Goal: Information Seeking & Learning: Check status

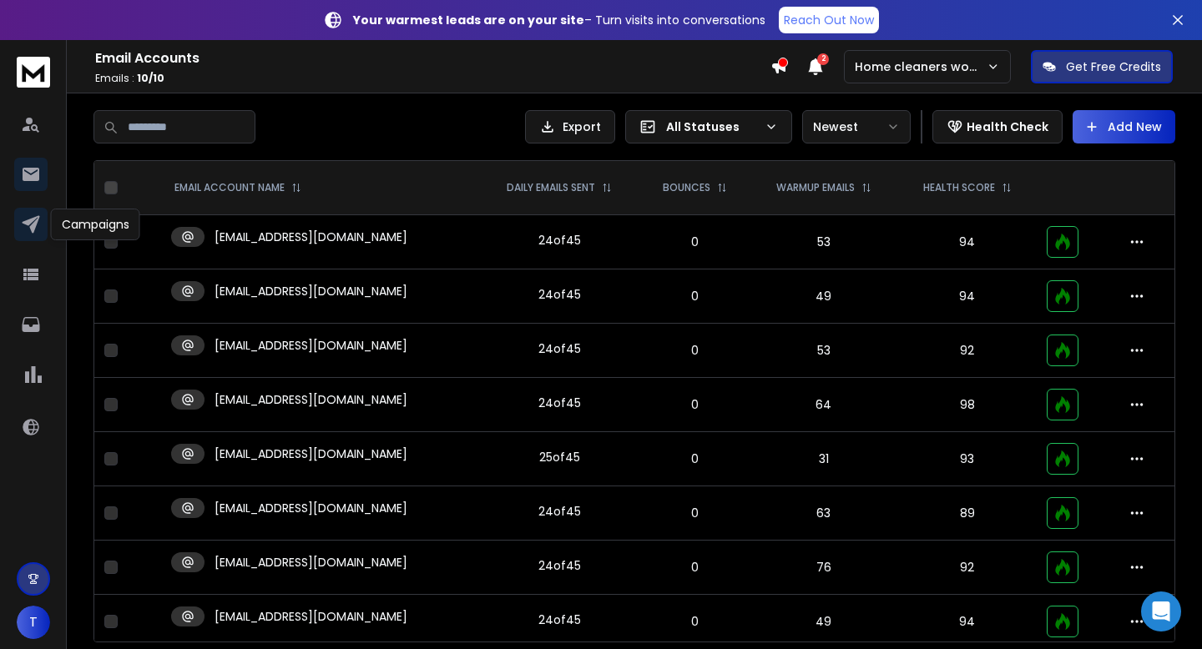
click at [32, 228] on icon at bounding box center [31, 224] width 18 height 18
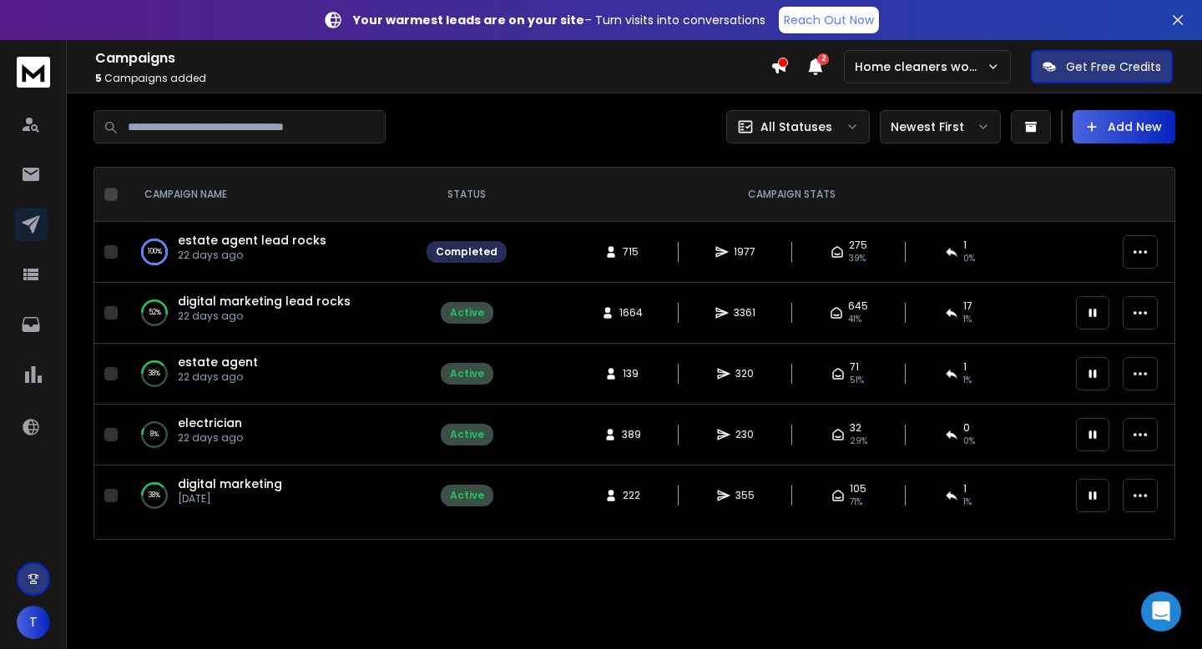
click at [402, 321] on td "52 % digital marketing lead rocks [DATE]" at bounding box center [270, 313] width 292 height 61
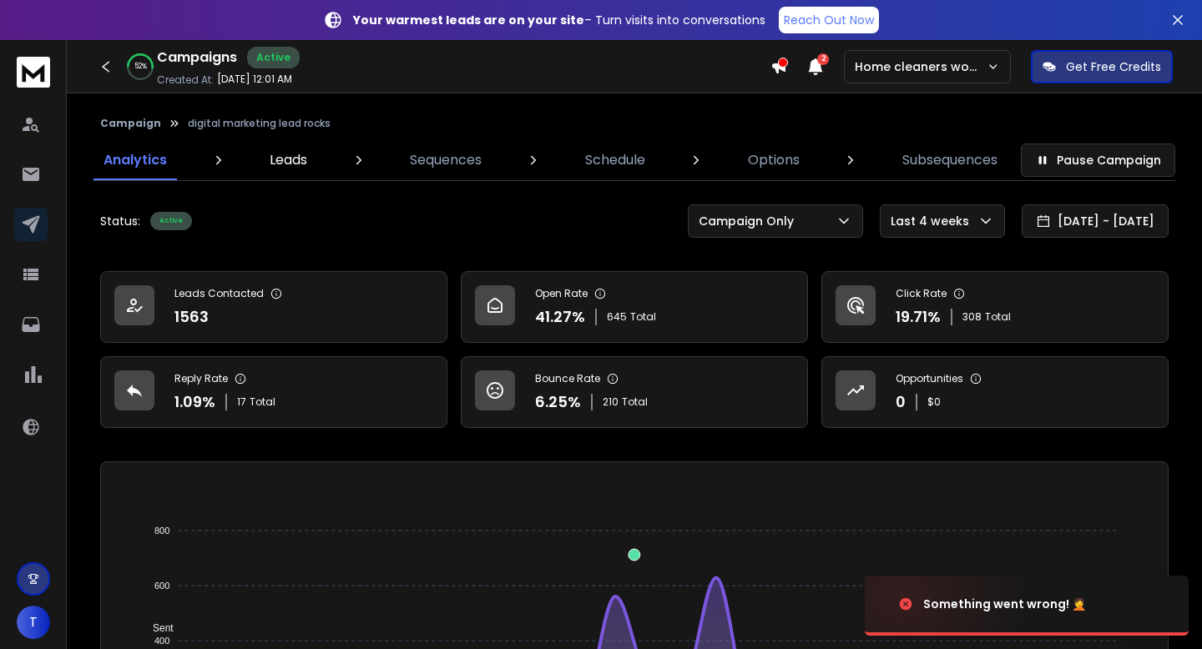
click at [280, 160] on p "Leads" at bounding box center [289, 160] width 38 height 20
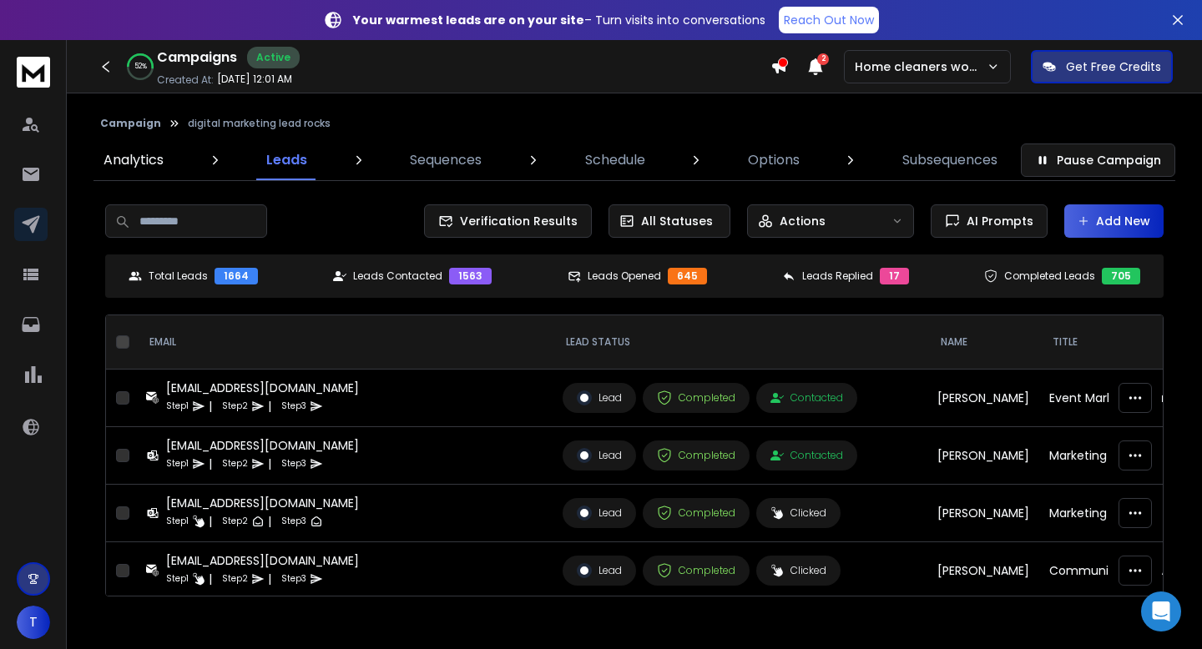
click at [155, 166] on p "Analytics" at bounding box center [133, 160] width 60 height 20
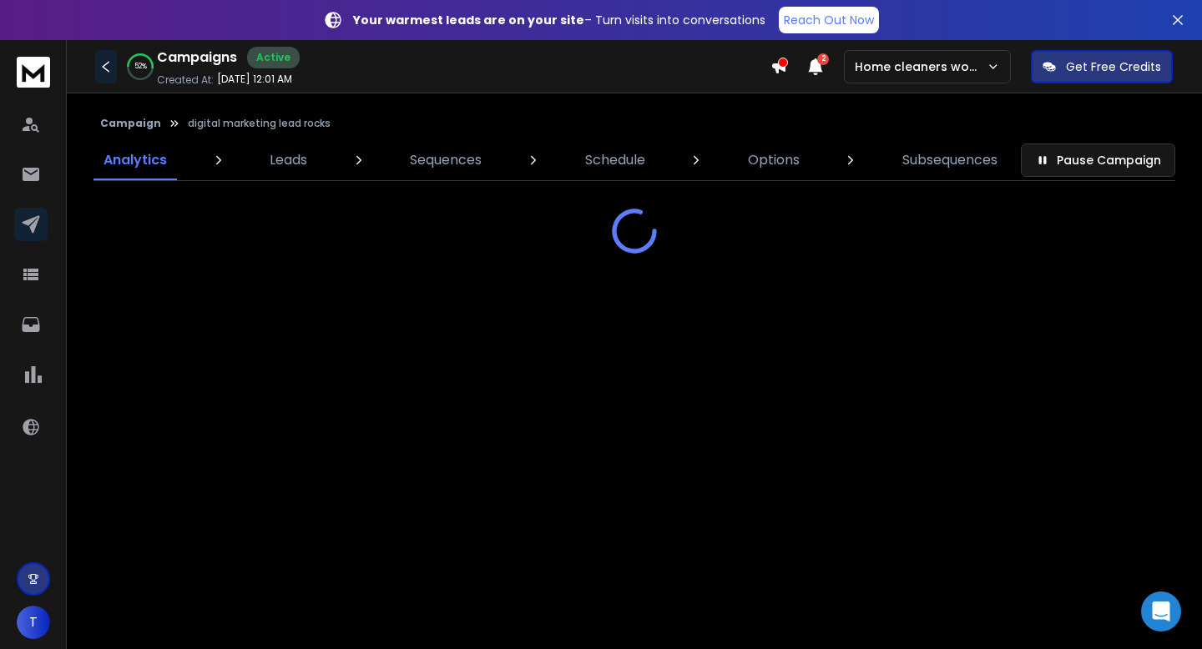
click at [111, 73] on icon at bounding box center [105, 66] width 15 height 15
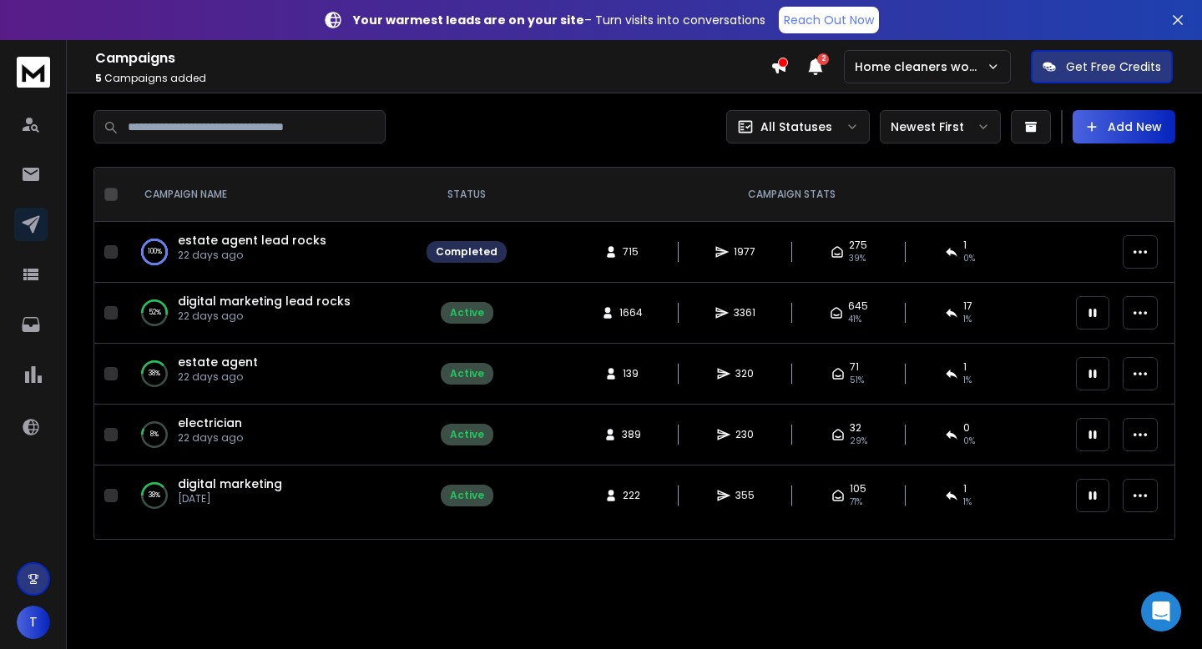
click at [330, 312] on p "22 days ago" at bounding box center [264, 316] width 173 height 13
